Goal: Communication & Community: Answer question/provide support

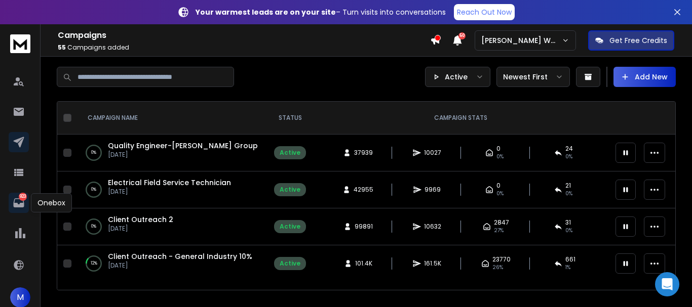
click at [18, 200] on icon at bounding box center [19, 203] width 12 height 12
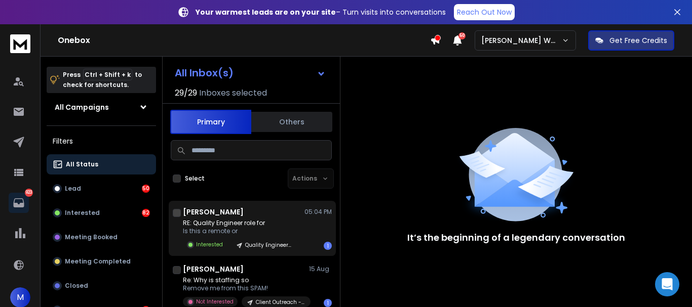
click at [298, 222] on p "RE: Quality Engineer role for" at bounding box center [241, 223] width 117 height 8
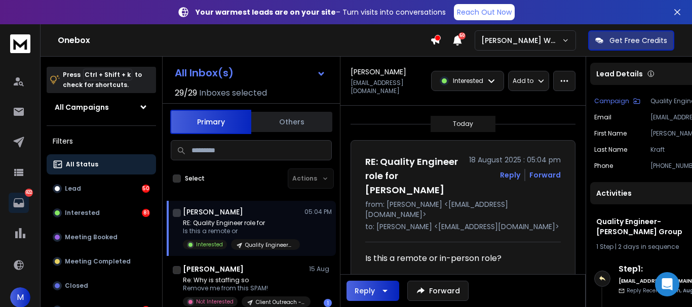
click at [371, 292] on div "Reply" at bounding box center [364, 291] width 20 height 10
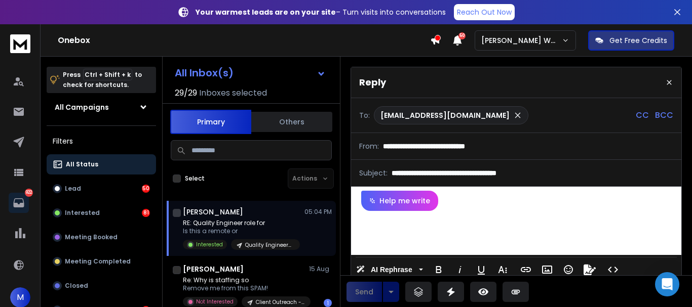
click at [666, 83] on icon at bounding box center [668, 82] width 5 height 5
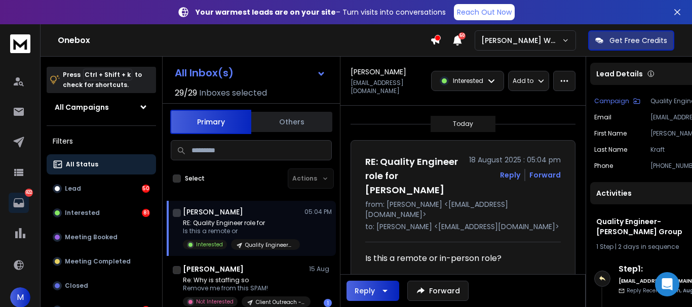
click at [380, 291] on icon "button" at bounding box center [385, 291] width 12 height 12
click at [377, 241] on p "Reply" at bounding box center [372, 245] width 19 height 10
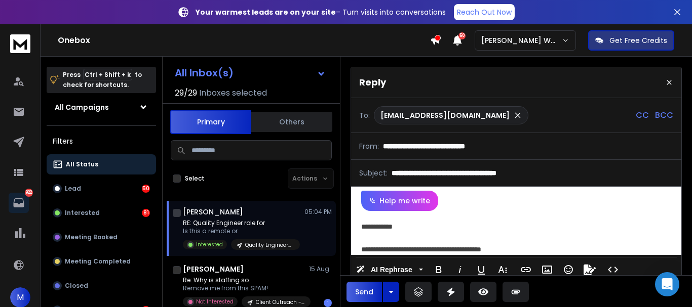
click at [403, 250] on div "**********" at bounding box center [510, 238] width 299 height 34
click at [401, 250] on div "**********" at bounding box center [510, 238] width 299 height 34
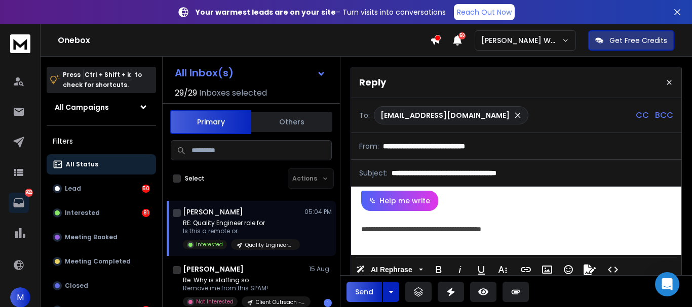
scroll to position [41, 0]
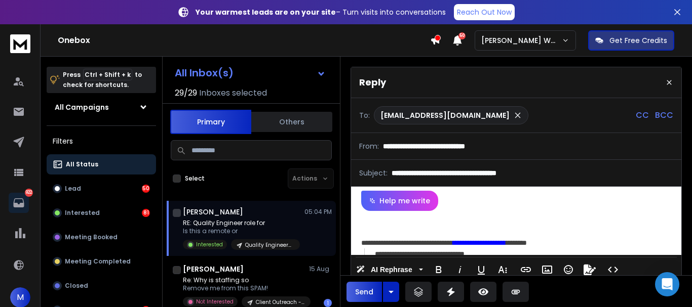
click at [359, 295] on button "Send" at bounding box center [363, 292] width 35 height 20
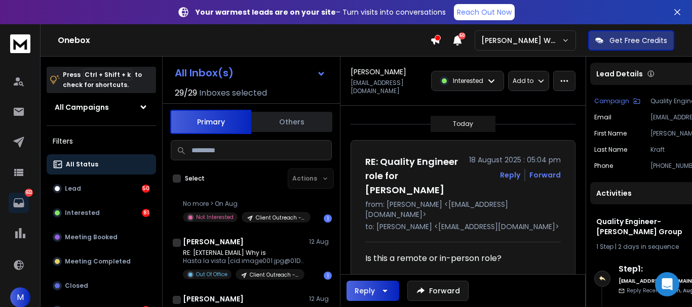
scroll to position [398, 0]
